Goal: Task Accomplishment & Management: Manage account settings

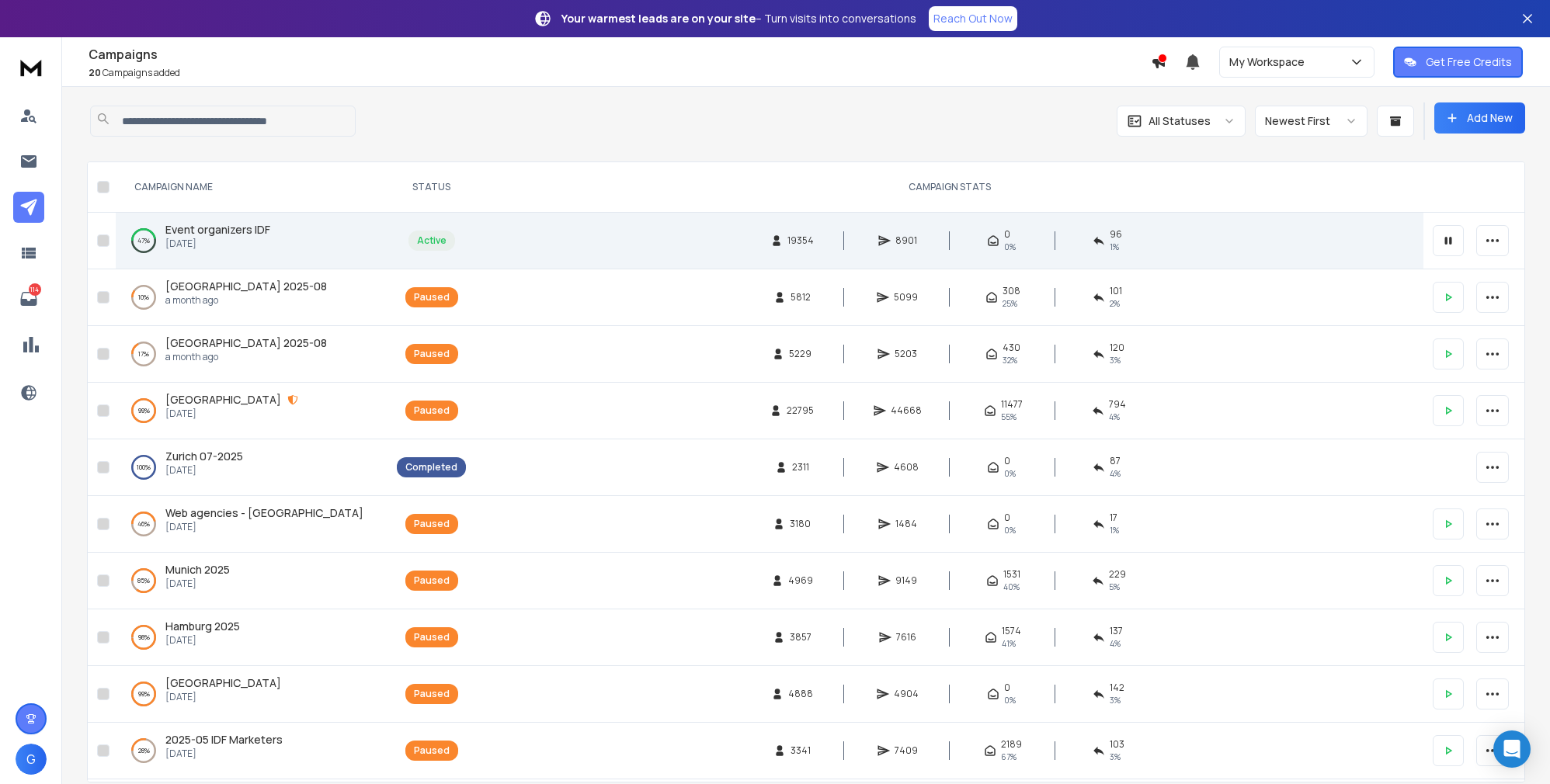
click at [585, 237] on div "19354 8901 0 0% 96 1 %" at bounding box center [949, 241] width 929 height 25
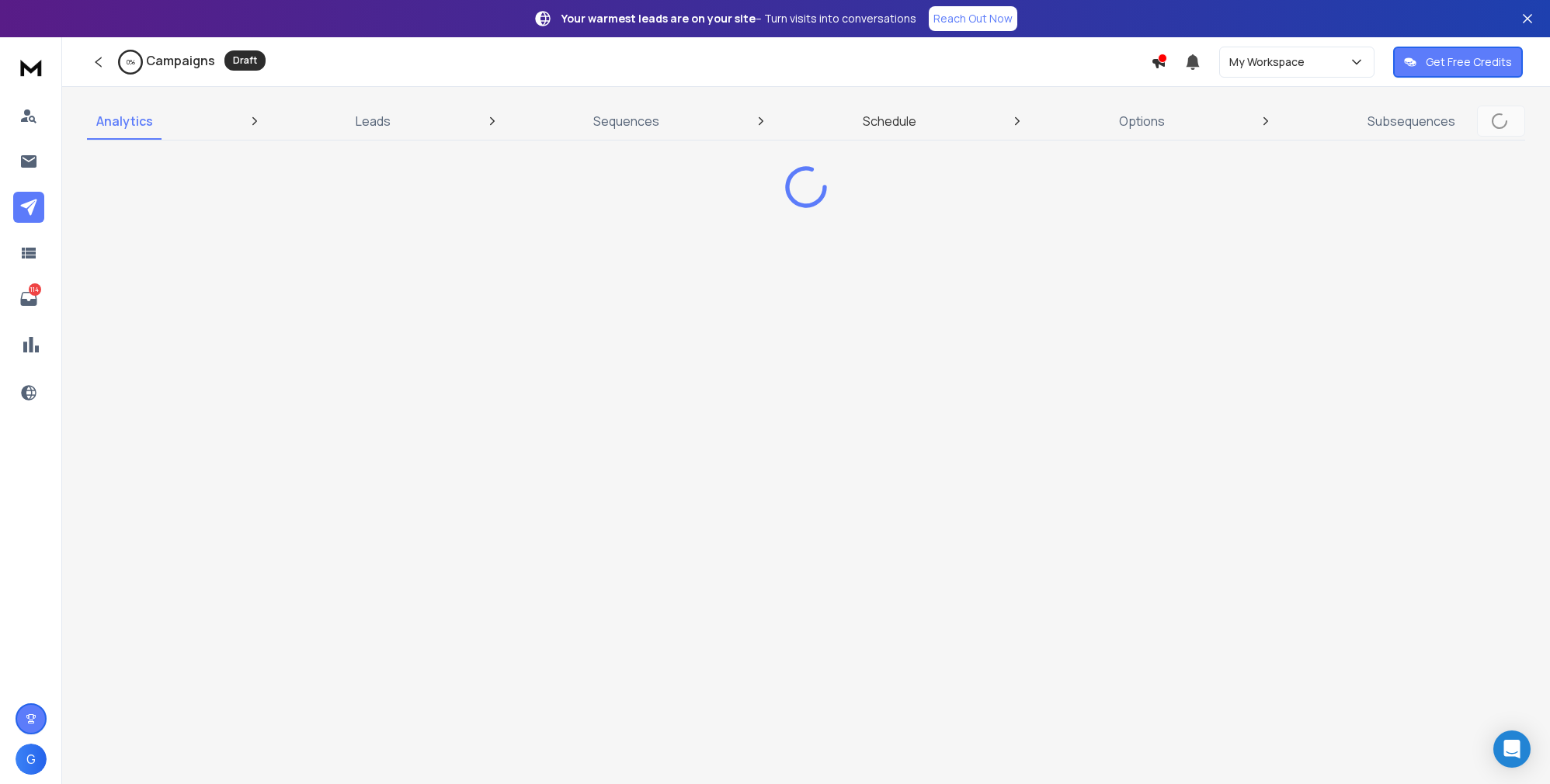
click at [885, 120] on div "Analytics Leads Sequences Schedule Options Subsequences" at bounding box center [806, 121] width 1438 height 38
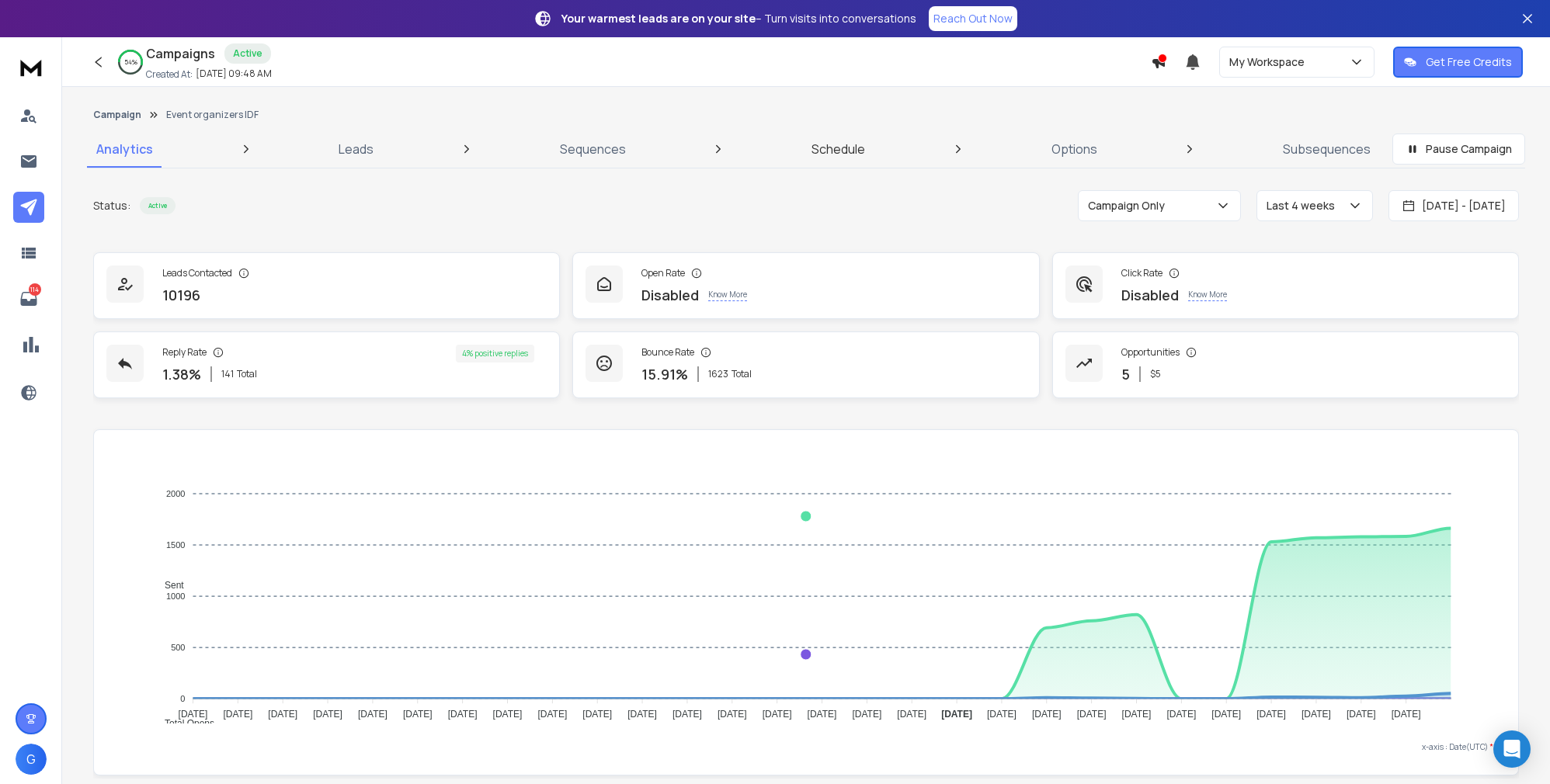
click at [841, 152] on p "Schedule" at bounding box center [838, 148] width 54 height 19
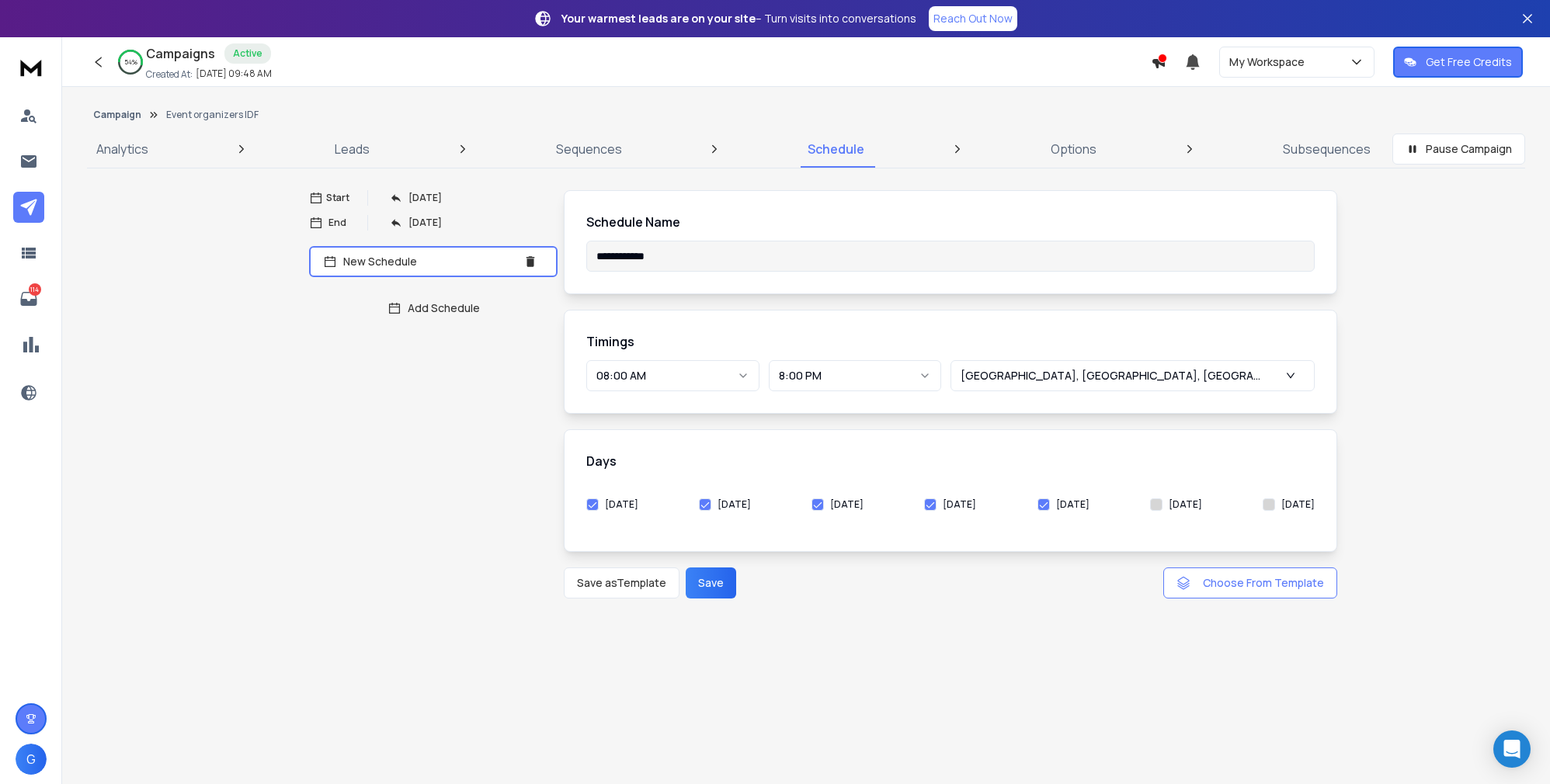
click at [1150, 503] on button "[DATE]" at bounding box center [1156, 504] width 13 height 13
click at [1262, 500] on div "[DATE]" at bounding box center [1288, 504] width 52 height 13
click at [1262, 503] on button "[DATE]" at bounding box center [1268, 504] width 13 height 13
click at [716, 591] on button "Save" at bounding box center [711, 583] width 50 height 31
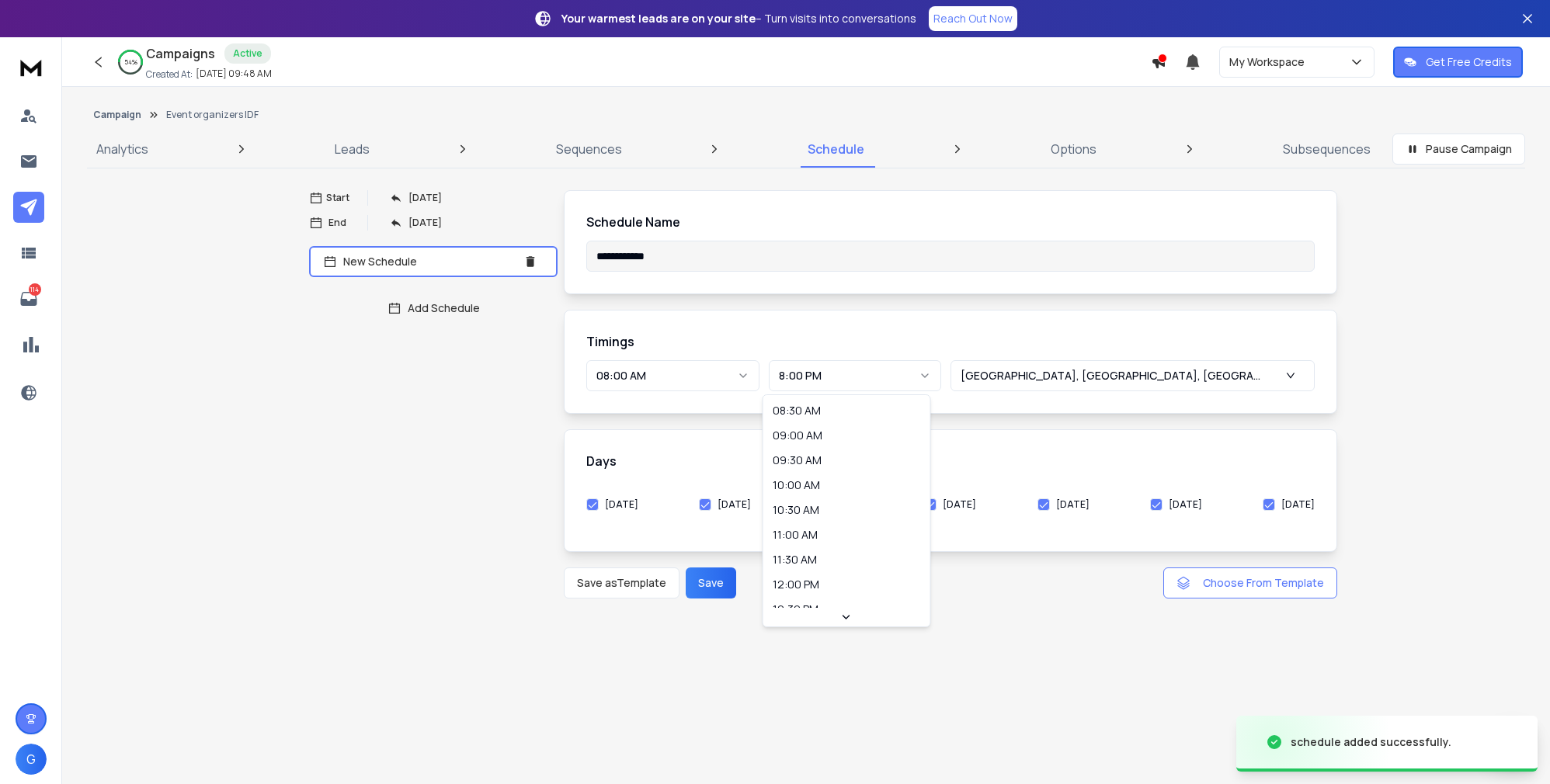
click at [811, 373] on button "8:00 PM" at bounding box center [855, 375] width 173 height 31
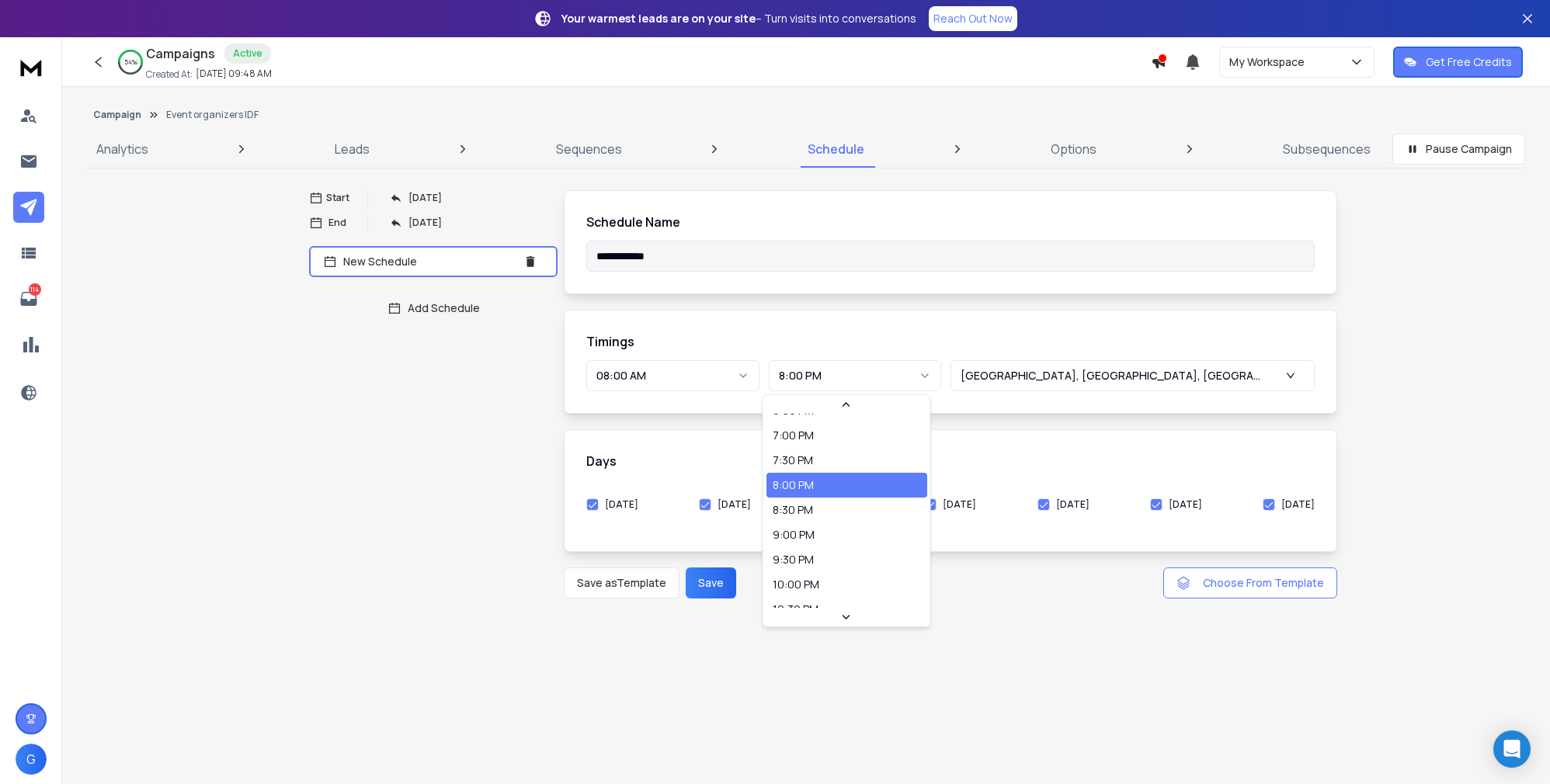
scroll to position [513, 0]
select select "********"
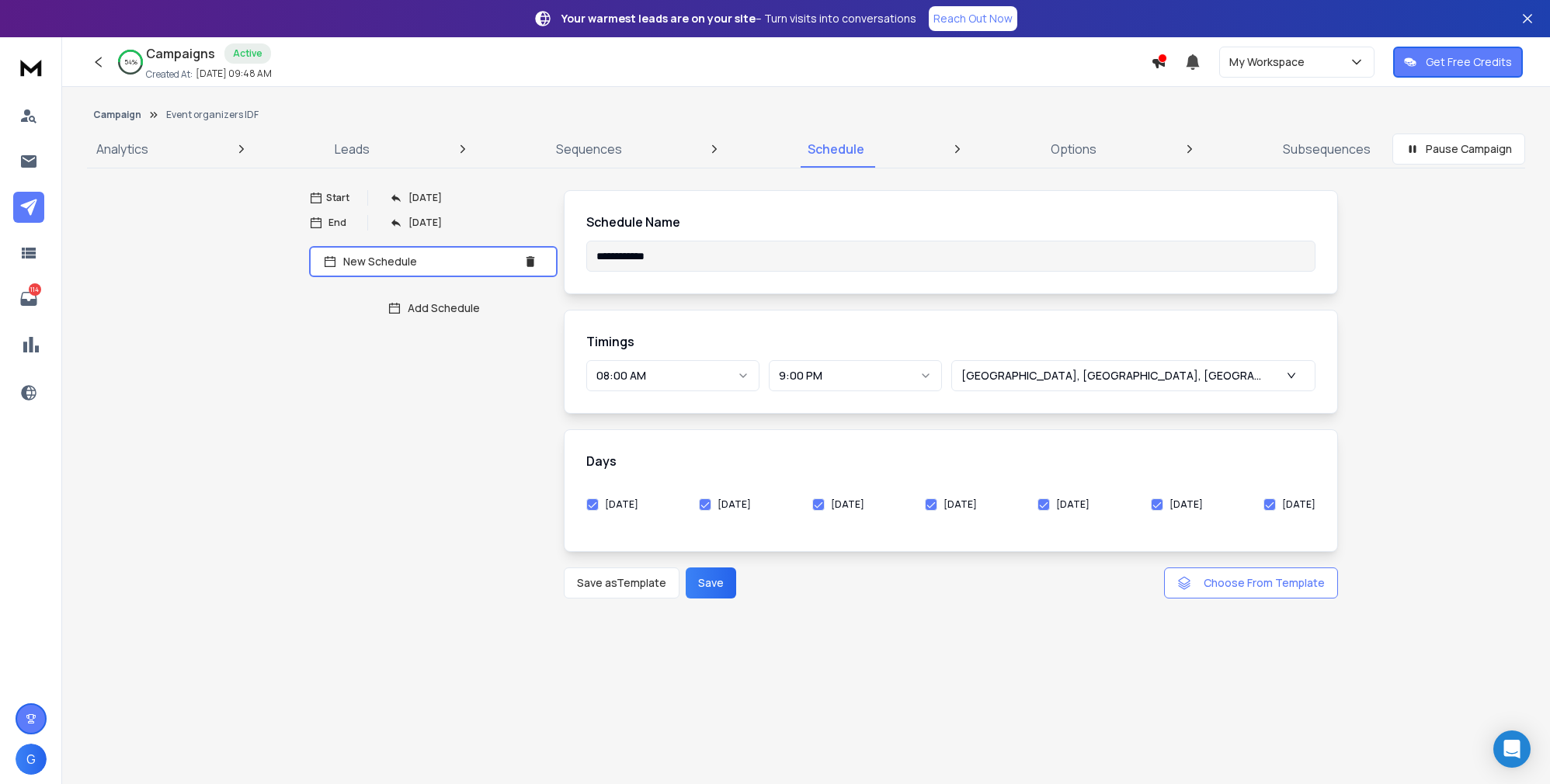
click at [702, 584] on button "Save" at bounding box center [711, 583] width 50 height 31
click at [36, 214] on icon at bounding box center [29, 207] width 19 height 19
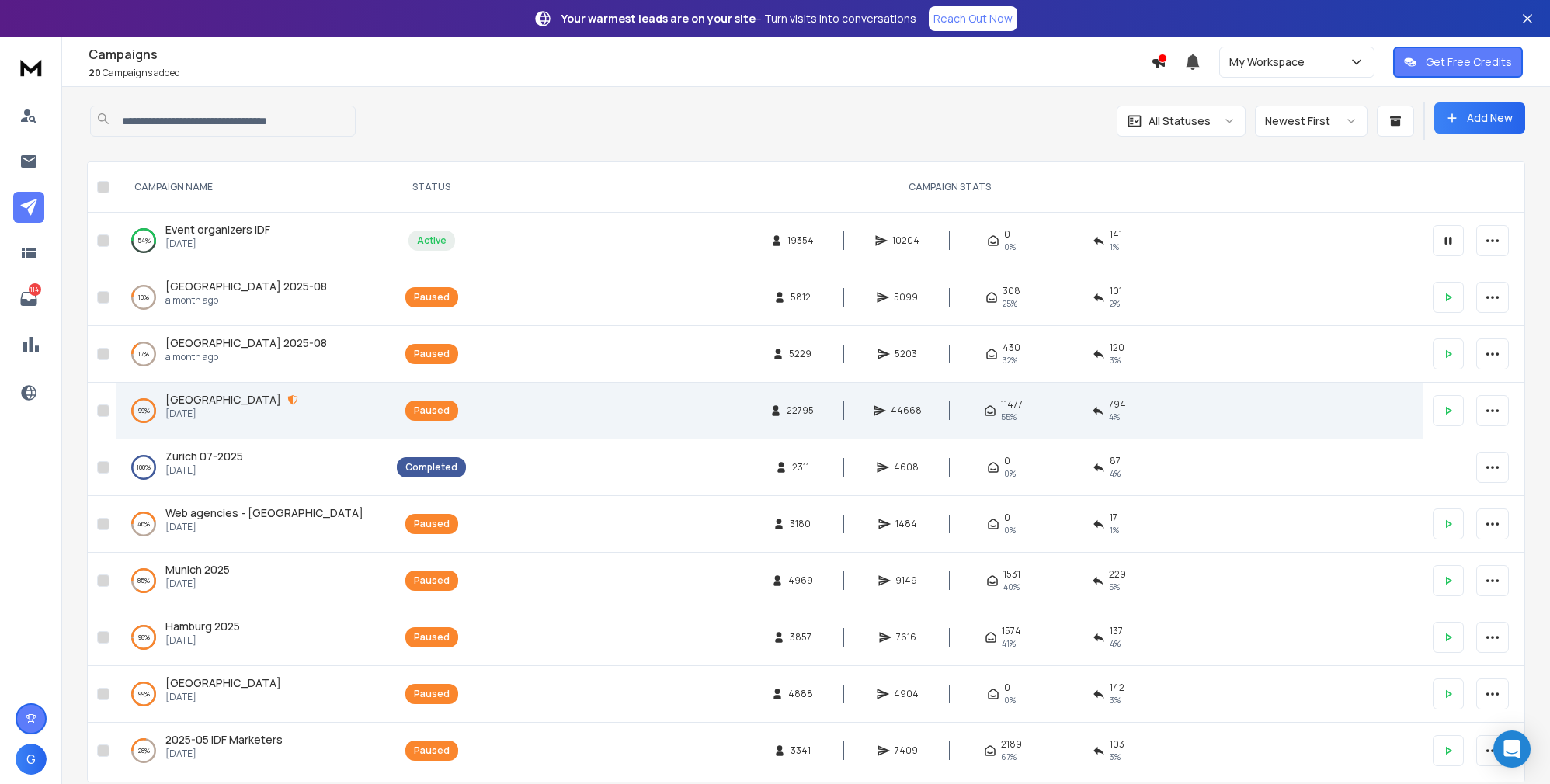
click at [320, 409] on div "99 % [GEOGRAPHIC_DATA] [DATE]" at bounding box center [252, 410] width 241 height 37
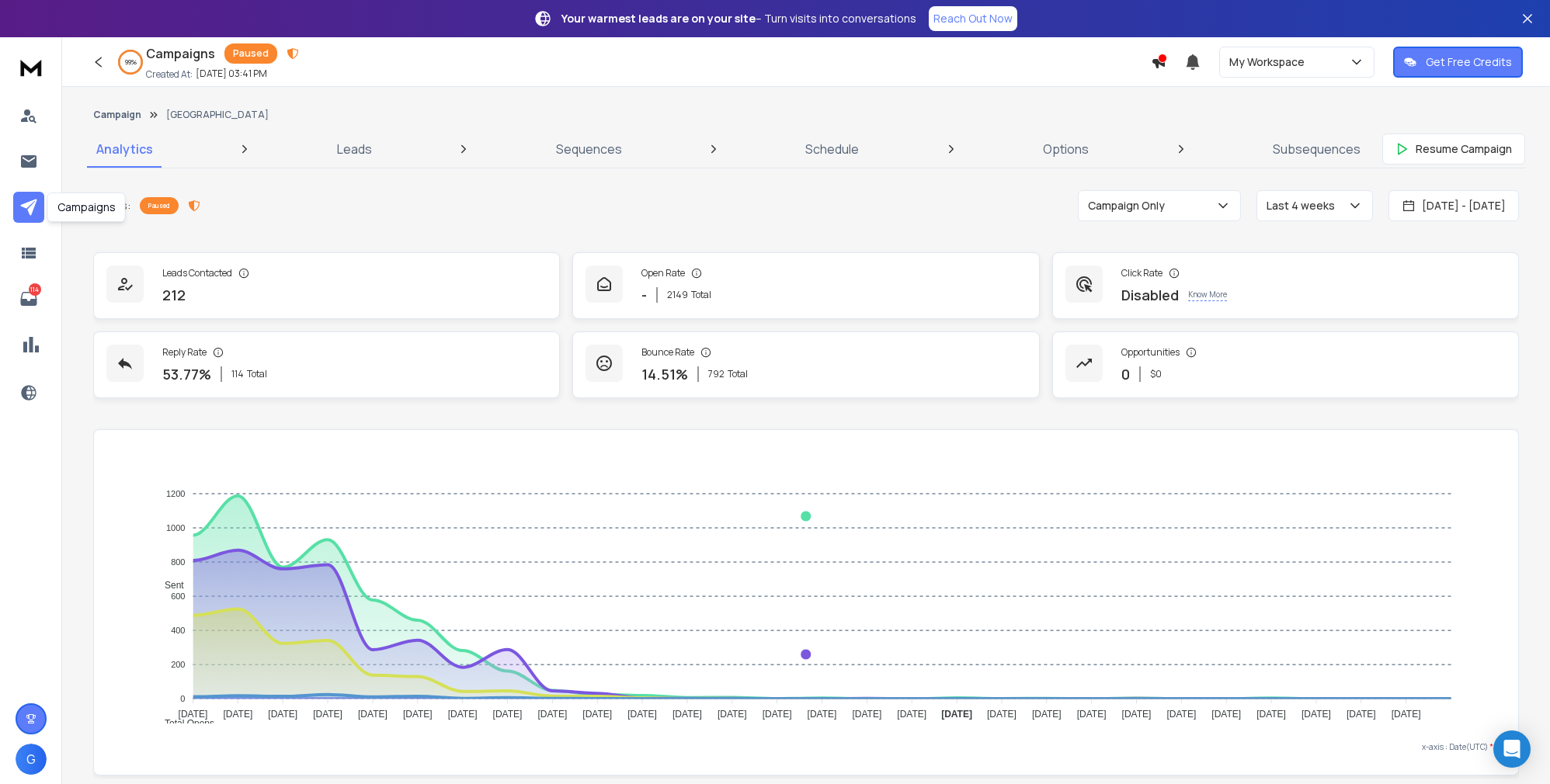
click at [22, 205] on icon at bounding box center [28, 207] width 16 height 16
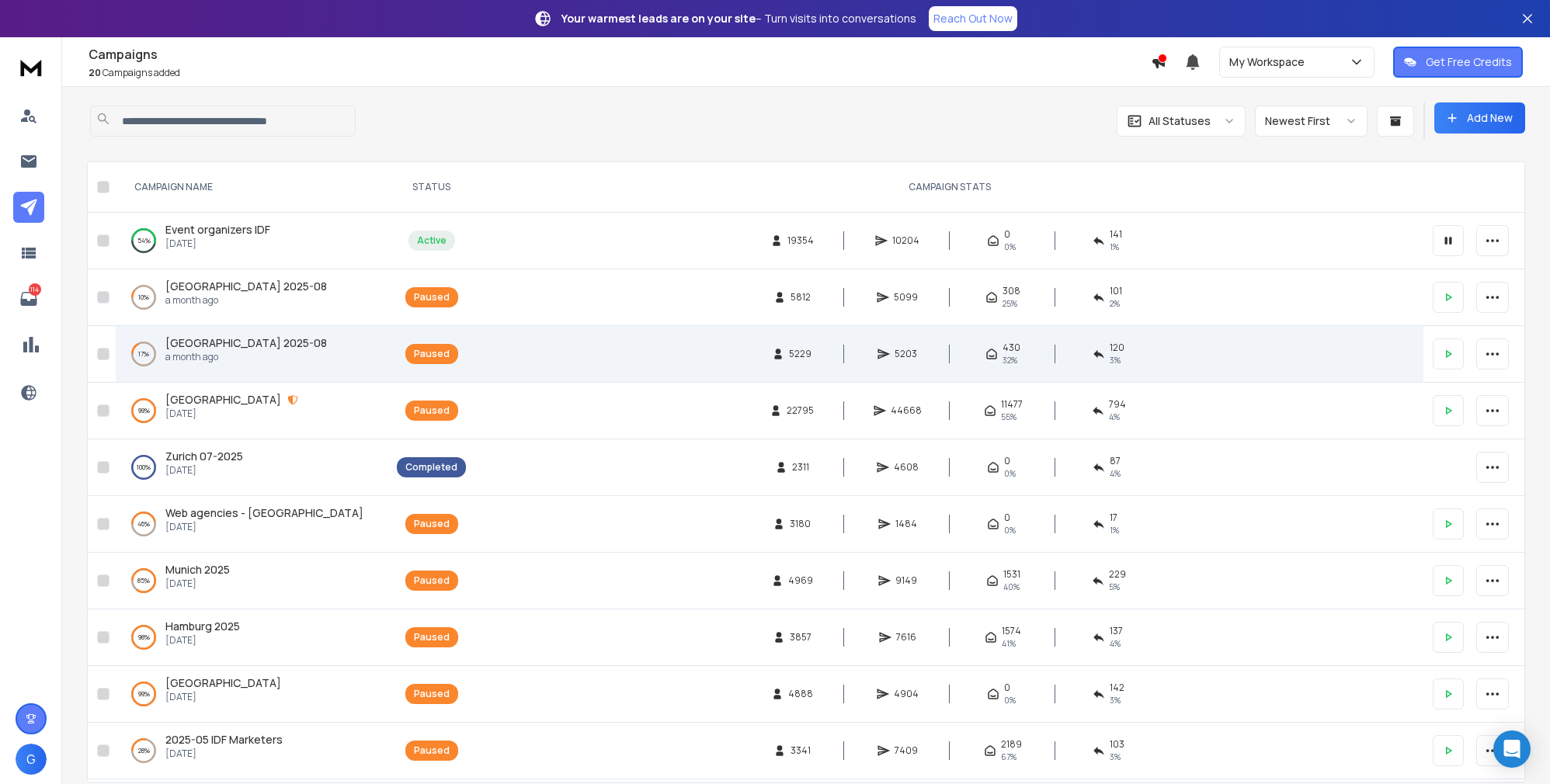
click at [107, 352] on button "button" at bounding box center [103, 354] width 13 height 13
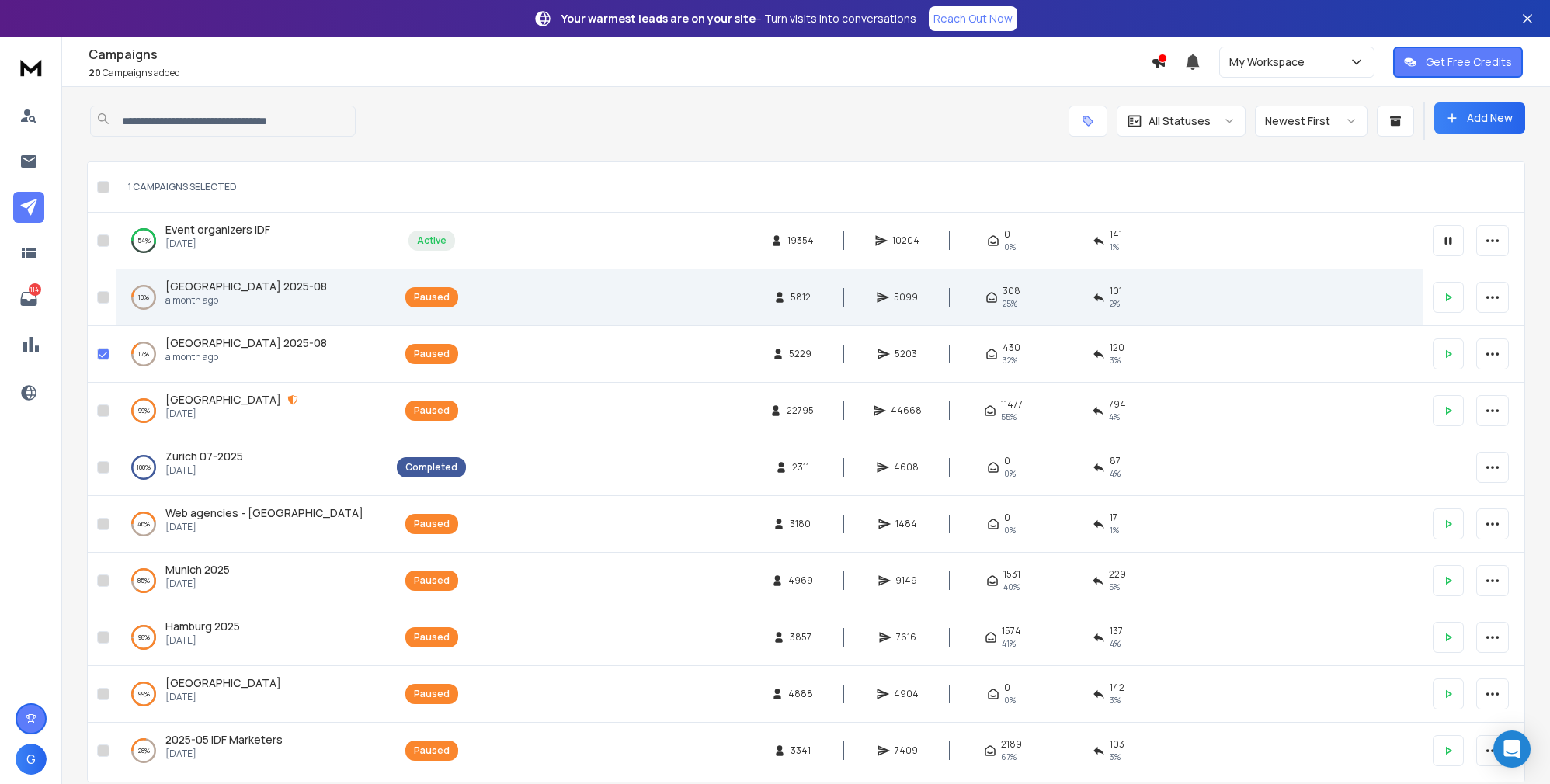
click at [104, 298] on button "button" at bounding box center [103, 298] width 13 height 13
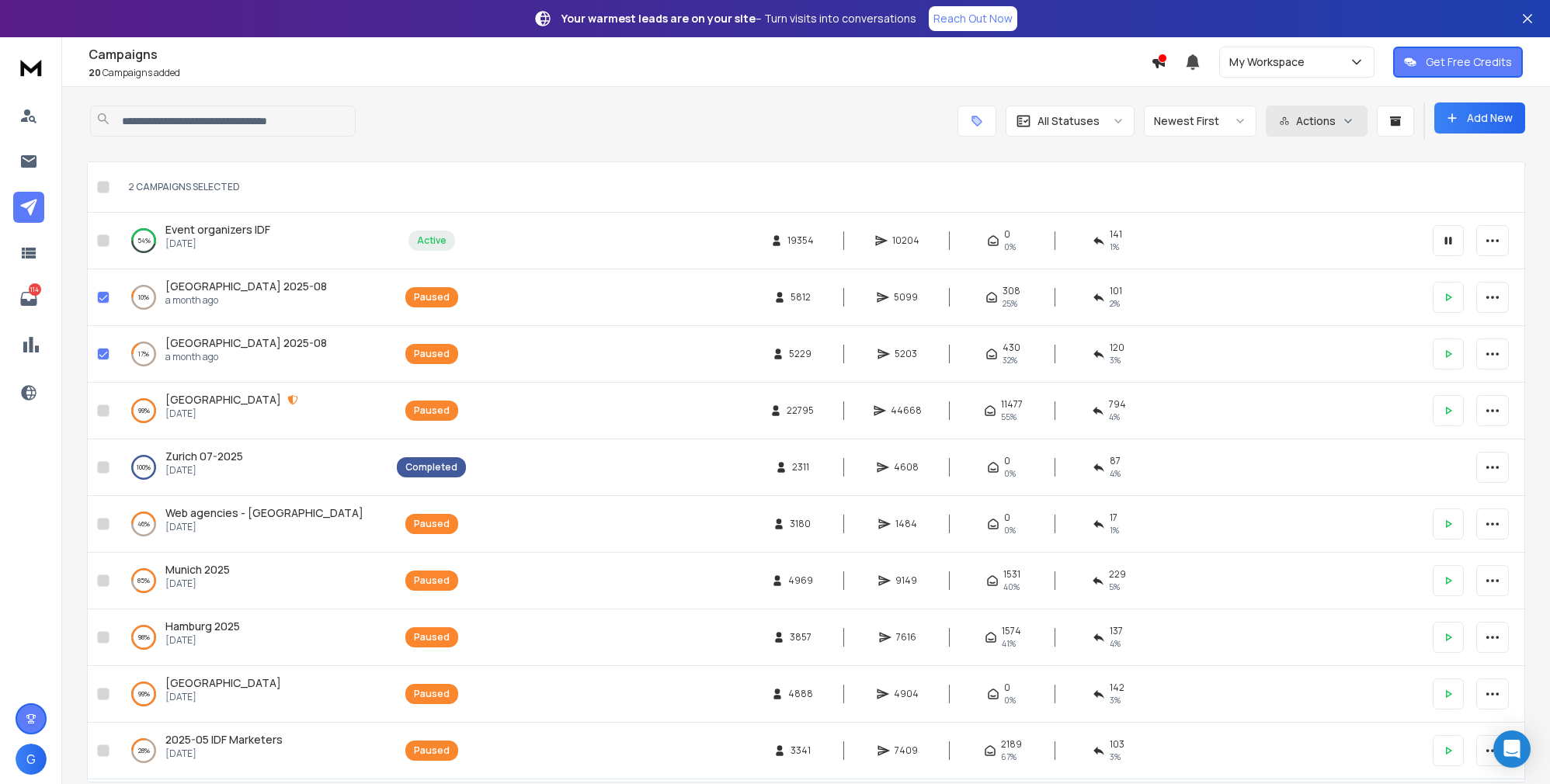
click at [1348, 127] on icon "button" at bounding box center [1348, 121] width 13 height 13
click at [1335, 181] on p "Resume" at bounding box center [1320, 180] width 42 height 15
